Goal: Task Accomplishment & Management: Use online tool/utility

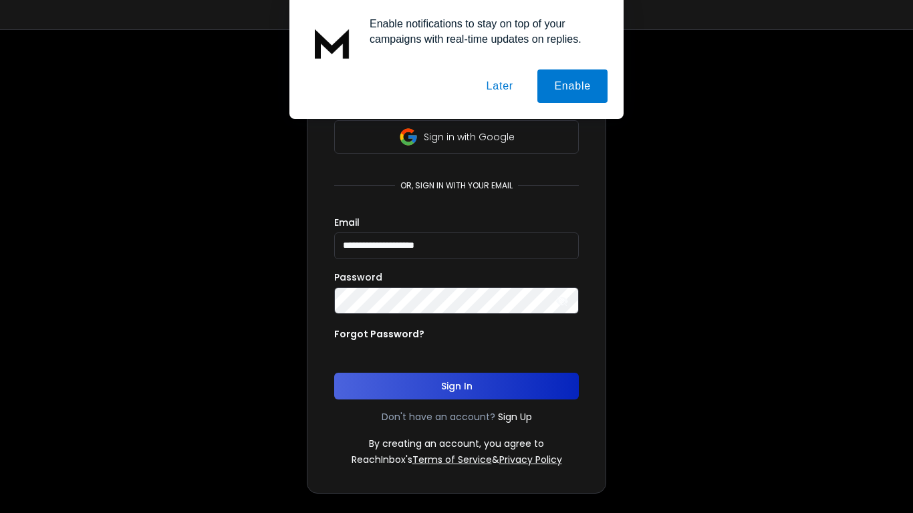
type input "**********"
click at [456, 386] on button "Sign In" at bounding box center [456, 386] width 245 height 27
